Goal: Check status

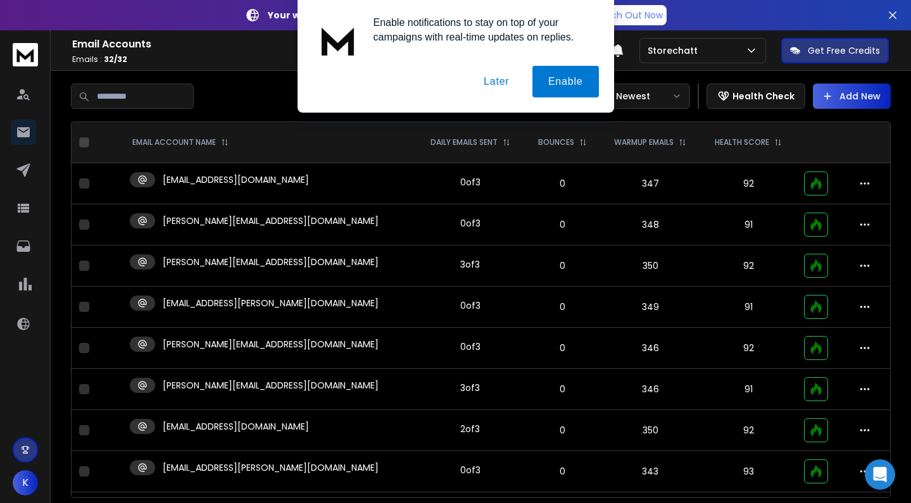
click at [175, 23] on div "Enable notifications to stay on top of your campaigns with real-time updates on…" at bounding box center [455, 56] width 911 height 113
click at [567, 82] on button "Enable" at bounding box center [566, 82] width 66 height 32
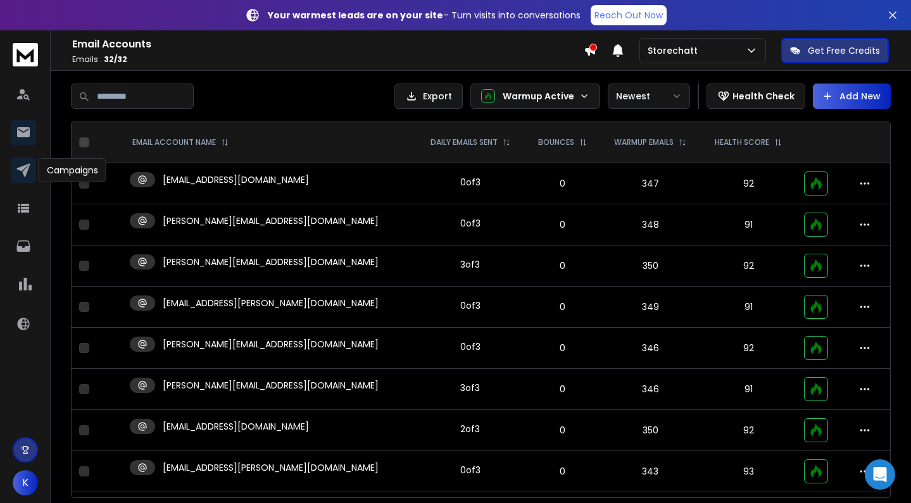
click at [27, 170] on icon at bounding box center [22, 169] width 13 height 13
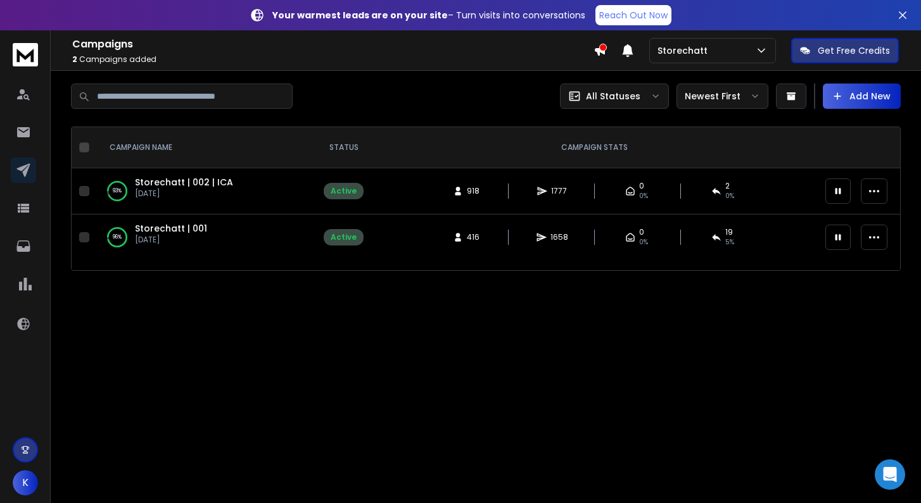
click at [184, 230] on span "Storechatt | 001" at bounding box center [171, 228] width 72 height 13
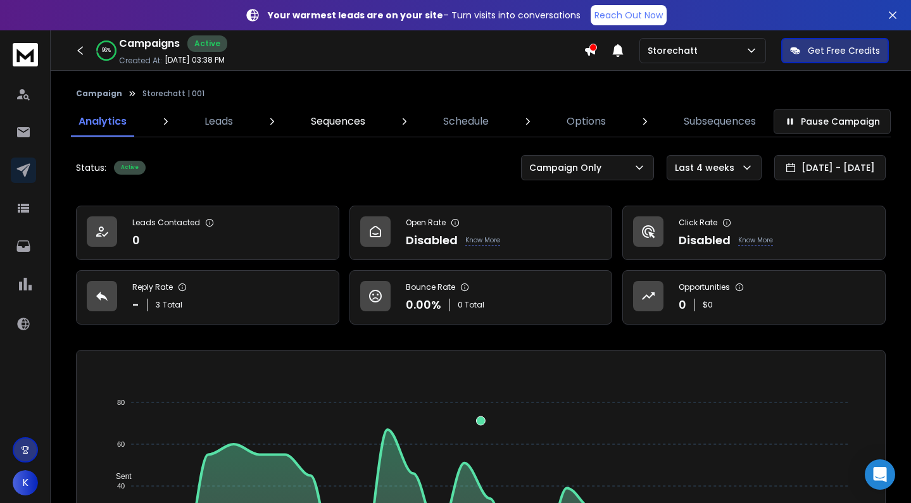
click at [333, 122] on p "Sequences" at bounding box center [338, 121] width 54 height 15
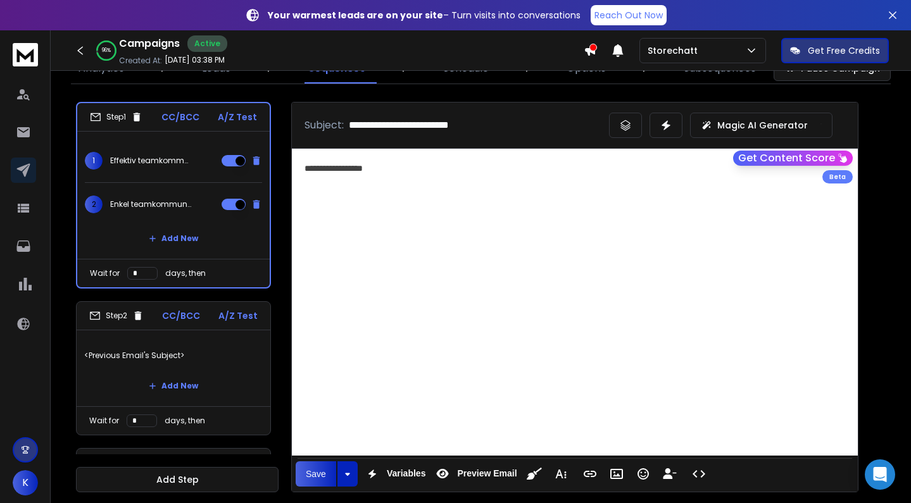
scroll to position [60, 0]
